Goal: Task Accomplishment & Management: Manage account settings

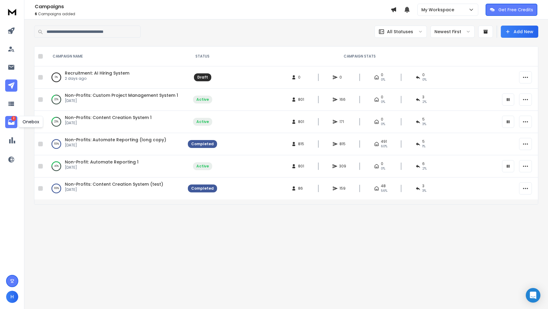
click at [13, 123] on icon at bounding box center [11, 121] width 6 height 5
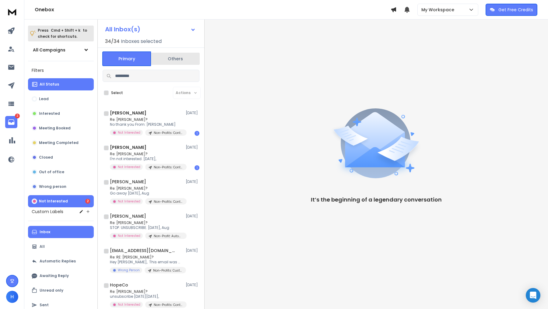
click at [58, 200] on p "Not Interested" at bounding box center [53, 201] width 29 height 5
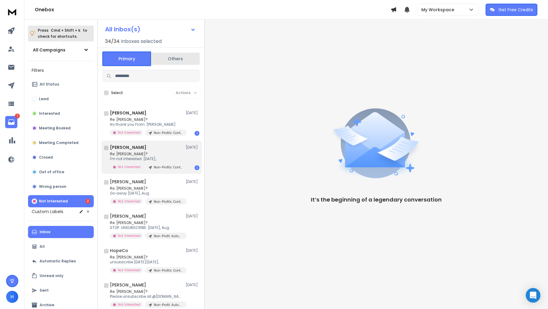
click at [165, 150] on div "Tom Stuessy 13 Aug" at bounding box center [155, 147] width 90 height 6
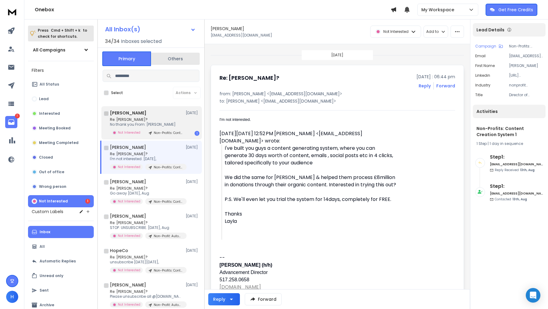
click at [166, 121] on p "Re: Linda?" at bounding box center [146, 119] width 73 height 5
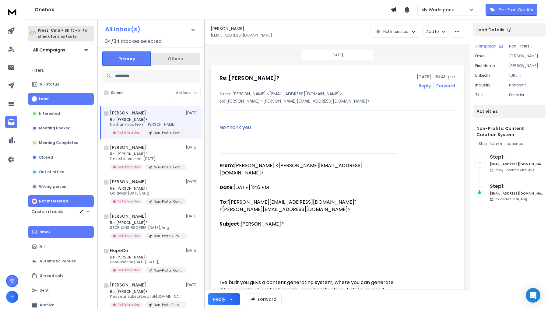
click at [63, 100] on button "Lead" at bounding box center [61, 99] width 66 height 12
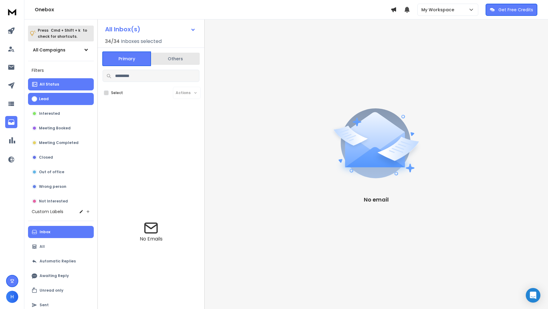
click at [69, 83] on button "All Status" at bounding box center [61, 84] width 66 height 12
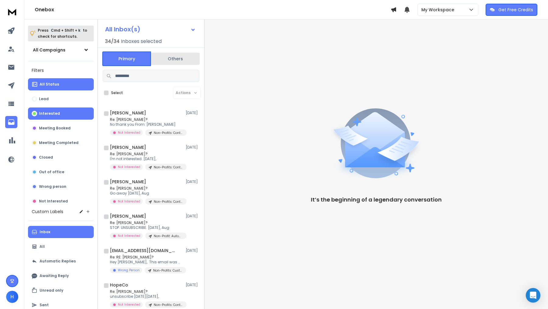
click at [67, 114] on button "Interested" at bounding box center [61, 113] width 66 height 12
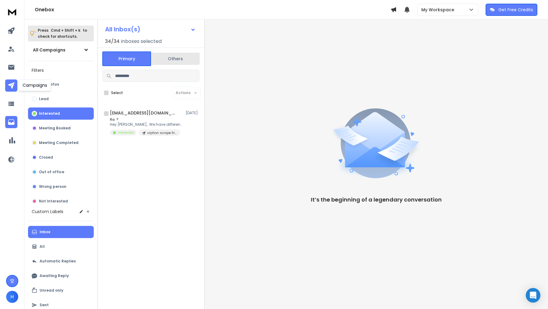
click at [13, 87] on icon at bounding box center [11, 85] width 7 height 7
